Goal: Task Accomplishment & Management: Use online tool/utility

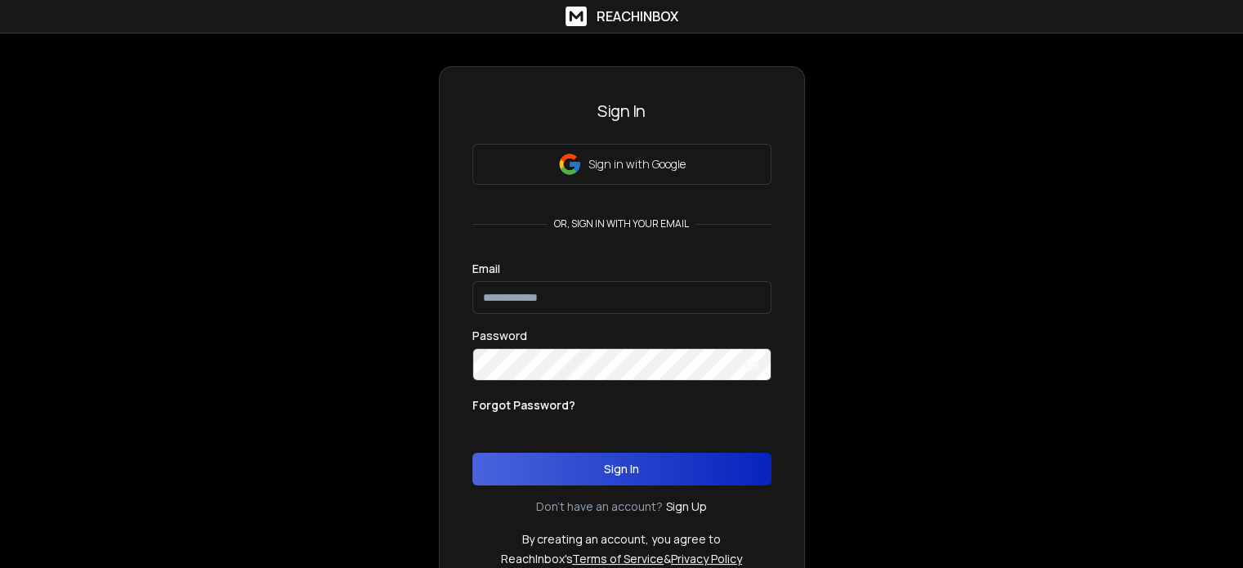
click at [585, 307] on input "email" at bounding box center [622, 297] width 299 height 33
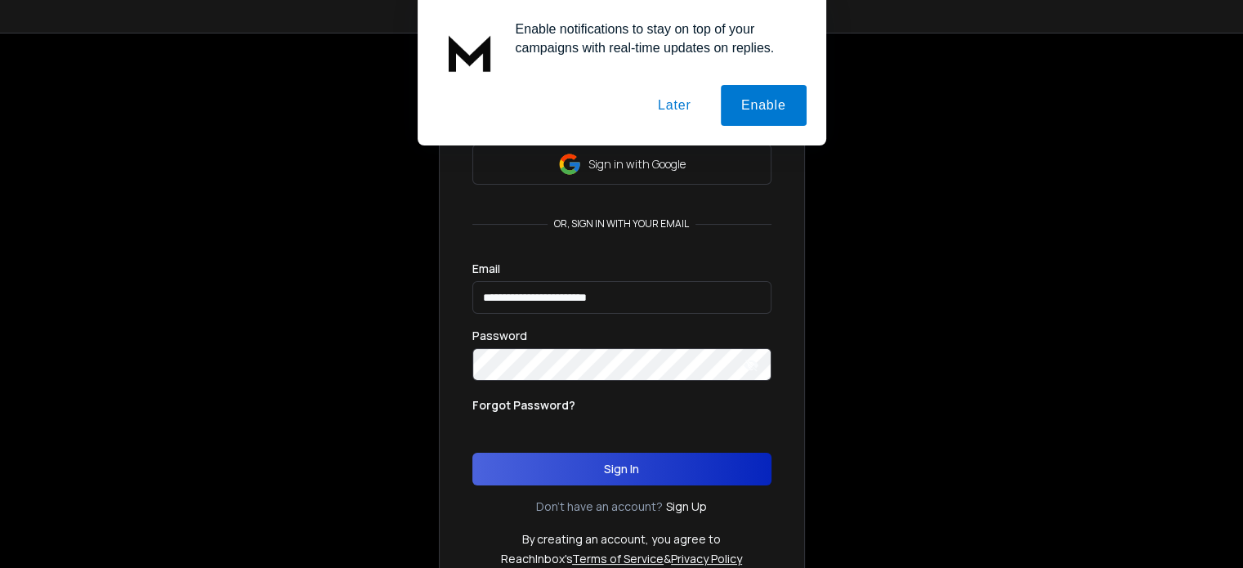
type input "**********"
click at [473, 453] on button "Sign In" at bounding box center [622, 469] width 299 height 33
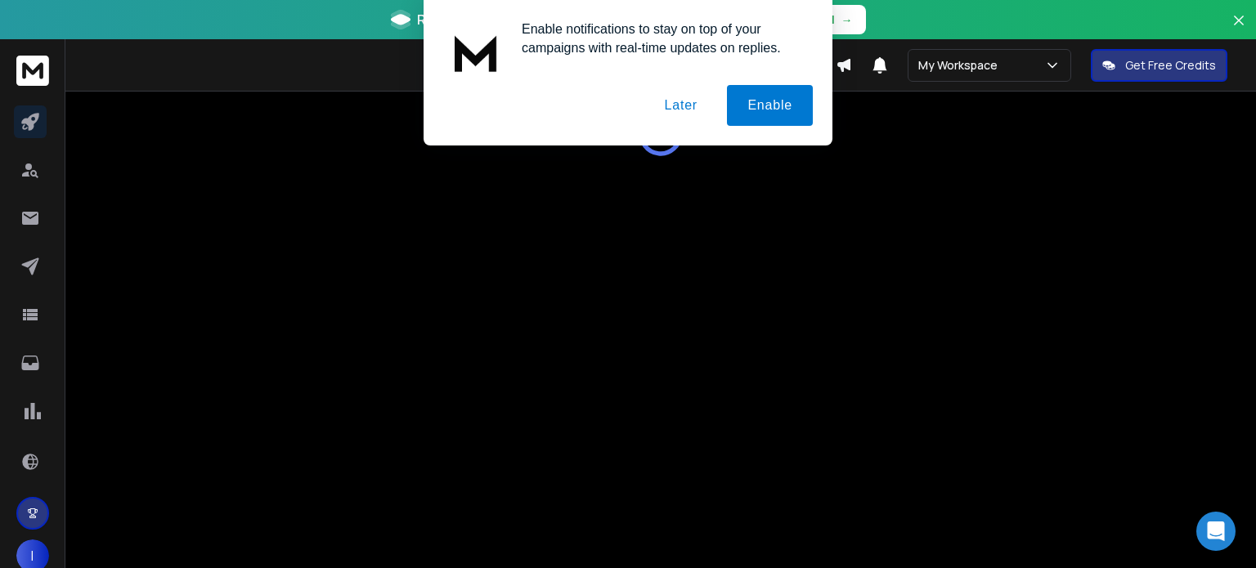
click at [687, 110] on button "Later" at bounding box center [680, 105] width 74 height 41
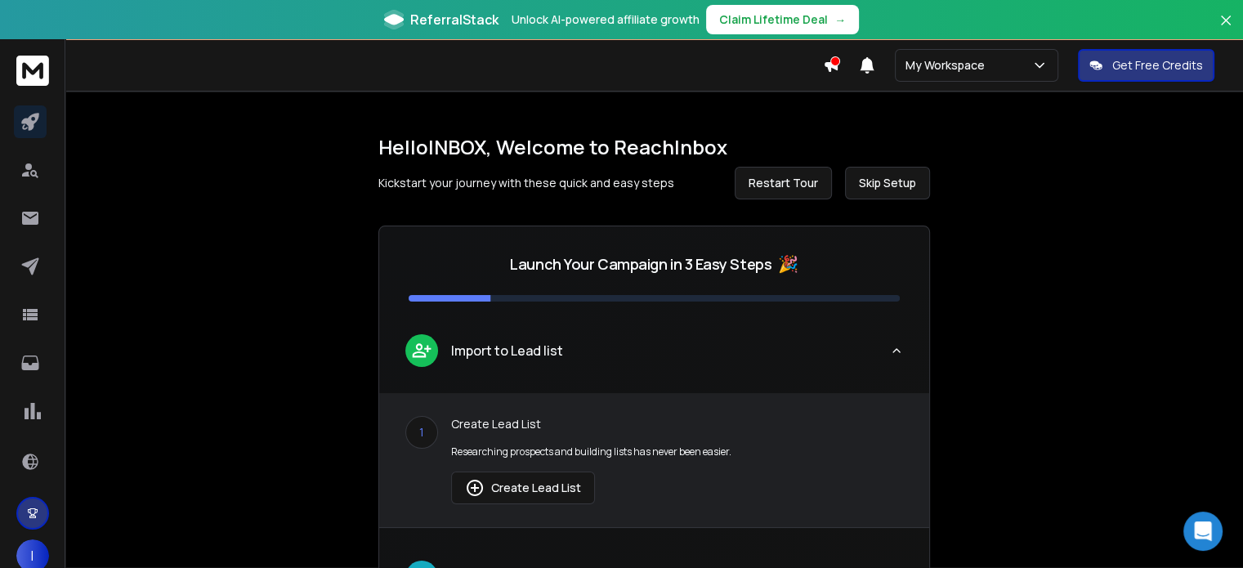
click at [687, 110] on div "Enable notifications to stay on top of your campaigns with real-time updates on…" at bounding box center [621, 73] width 1243 height 146
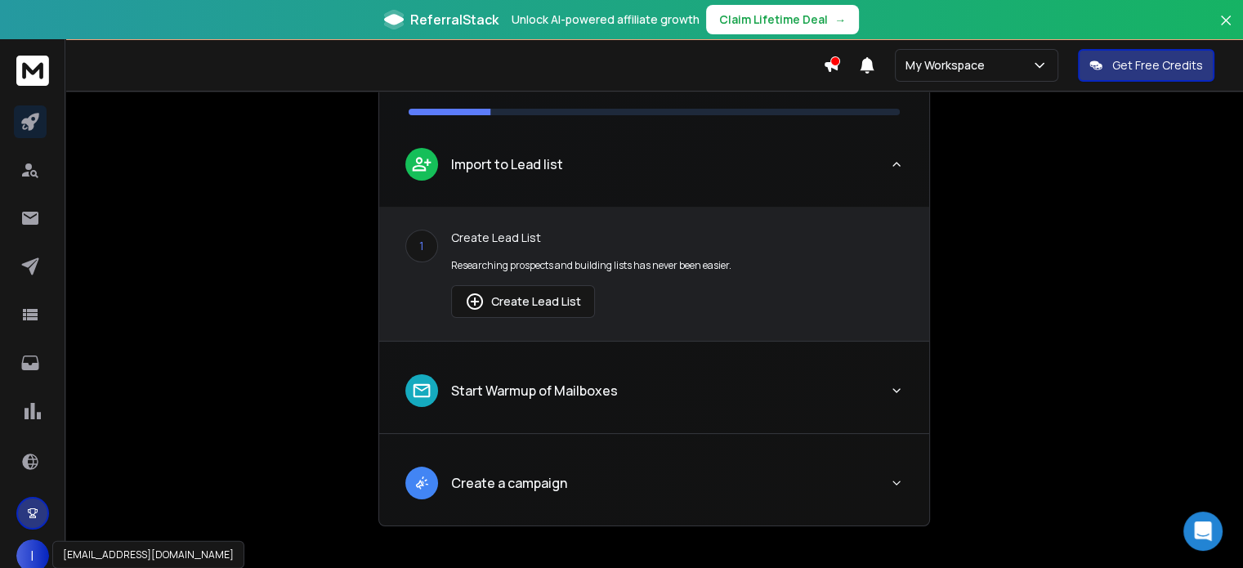
click at [33, 555] on span "I" at bounding box center [32, 556] width 33 height 33
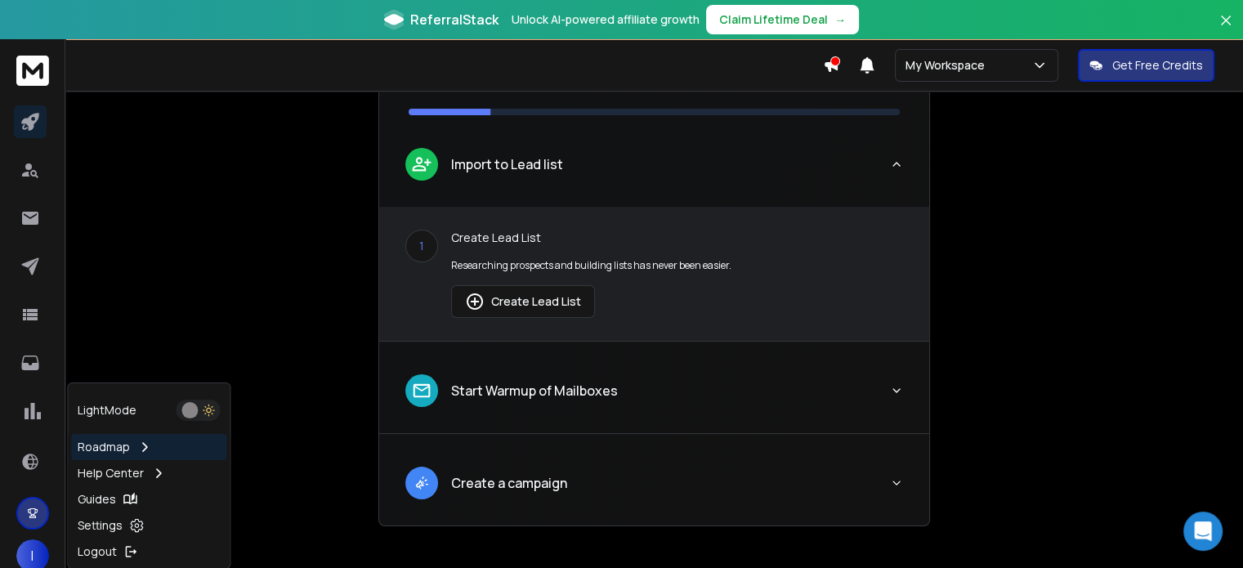
click at [231, 341] on div "Hello INBOX , Welcome to ReachInbox Kickstart your journey with these quick and…" at bounding box center [655, 237] width 1126 height 631
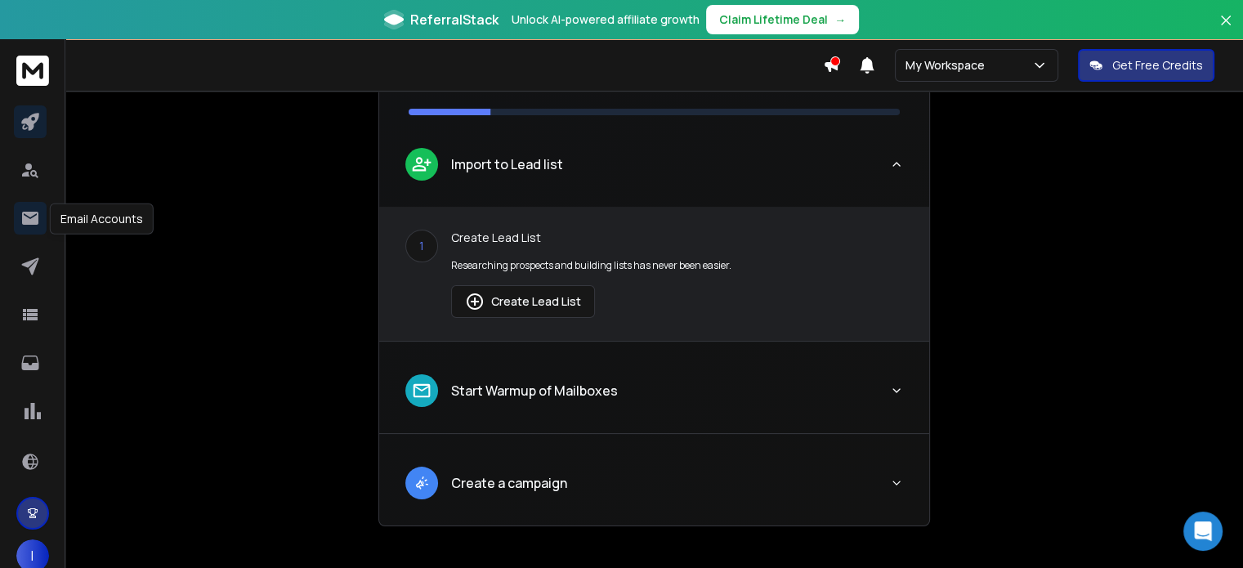
click at [26, 224] on icon at bounding box center [30, 218] width 16 height 13
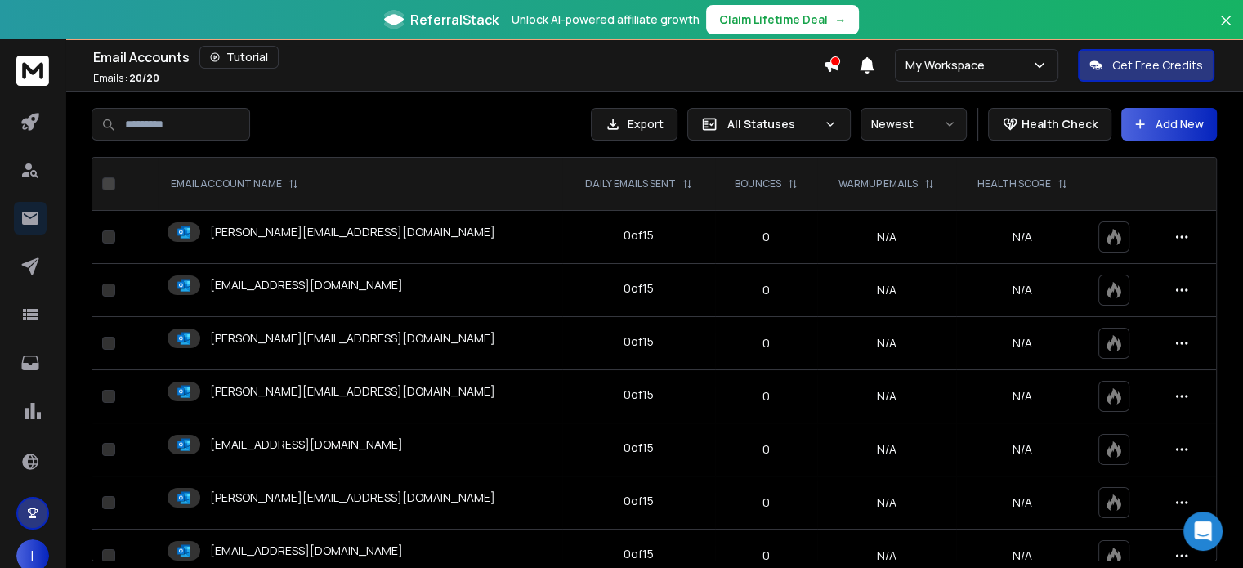
click at [1158, 112] on button "Add New" at bounding box center [1170, 124] width 96 height 33
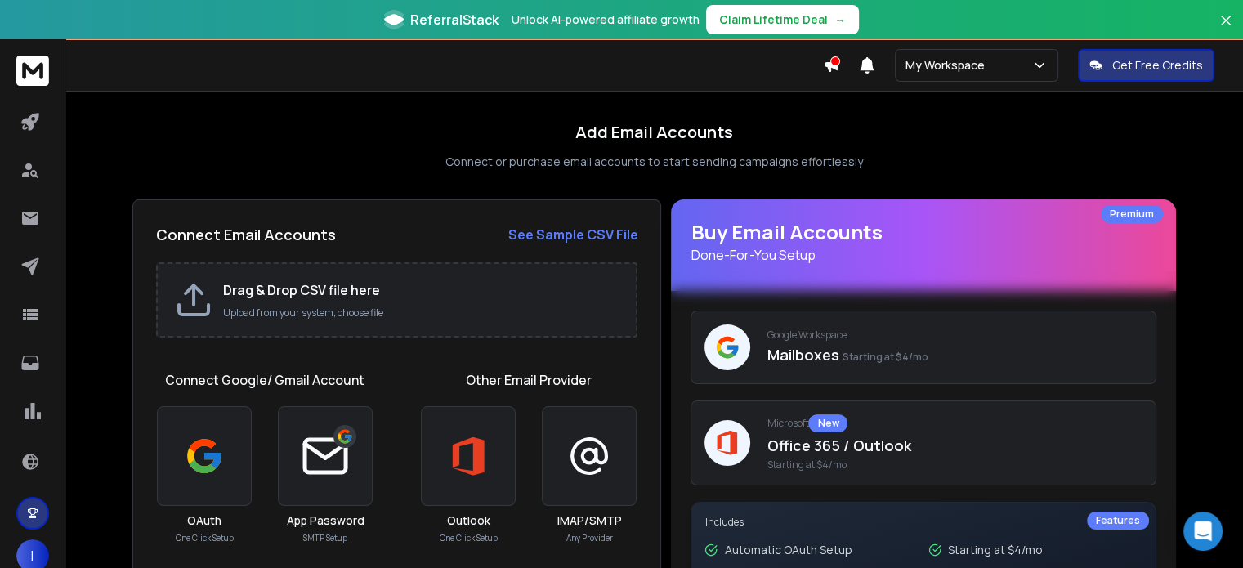
click at [240, 466] on div at bounding box center [204, 456] width 95 height 100
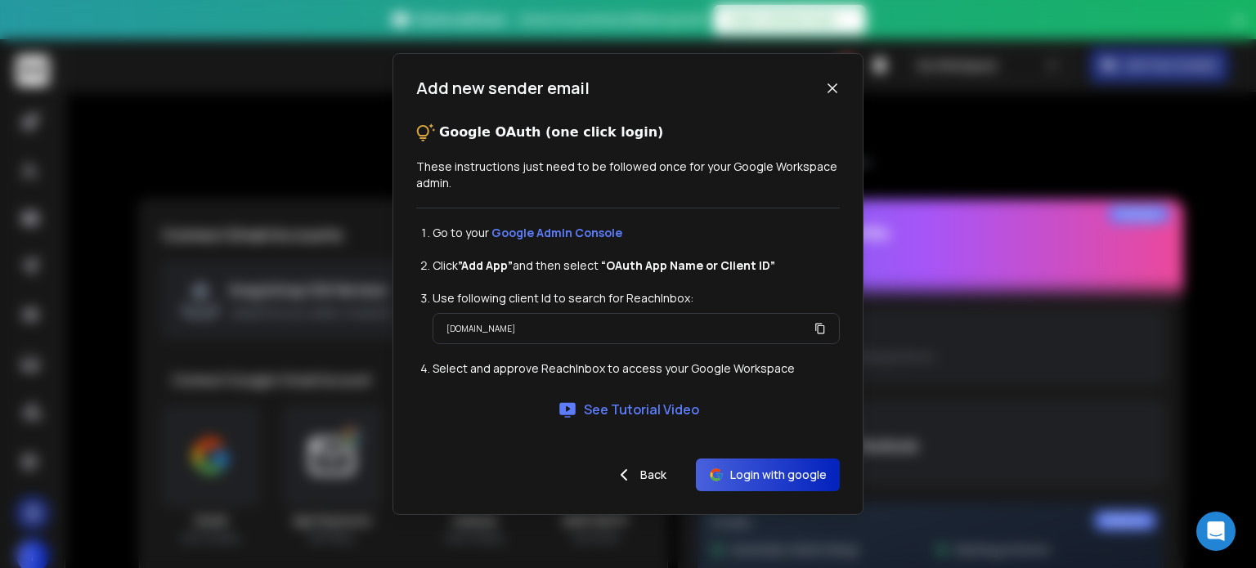
click at [742, 468] on button "Login with google" at bounding box center [768, 475] width 144 height 33
